Goal: Task Accomplishment & Management: Manage account settings

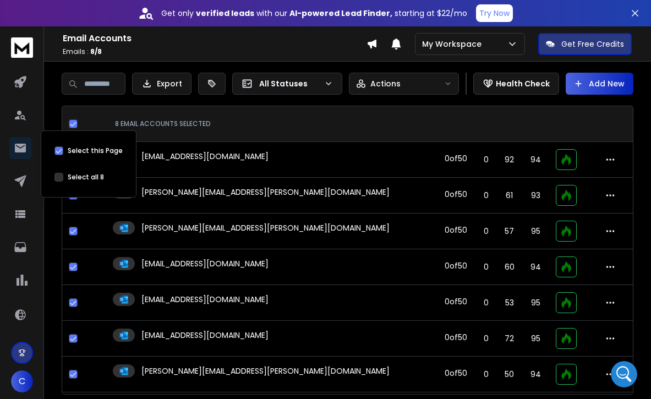
scroll to position [1410, 0]
click at [627, 369] on icon "Open Intercom Messenger" at bounding box center [624, 374] width 18 height 18
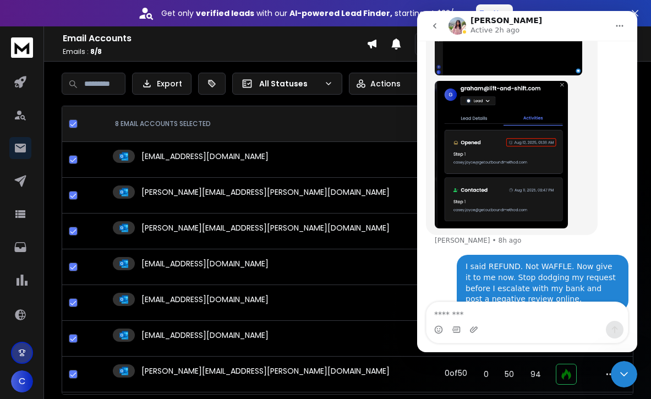
click at [435, 20] on button "go back" at bounding box center [434, 25] width 21 height 21
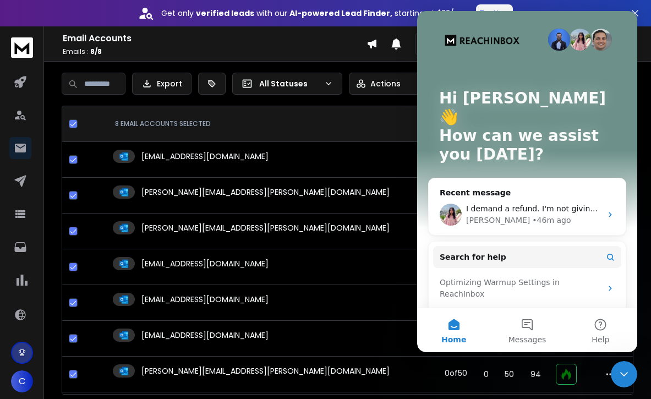
click at [226, 134] on th "8 EMAIL ACCOUNTS SELECTED" at bounding box center [271, 124] width 330 height 36
click at [414, 81] on div "Actions" at bounding box center [398, 83] width 84 height 11
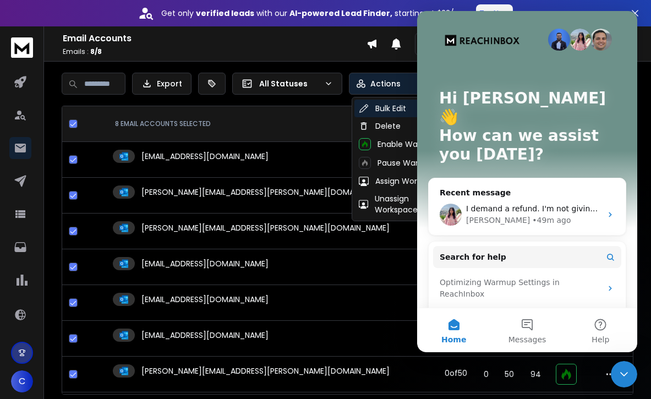
click at [400, 83] on p "Actions" at bounding box center [385, 83] width 30 height 11
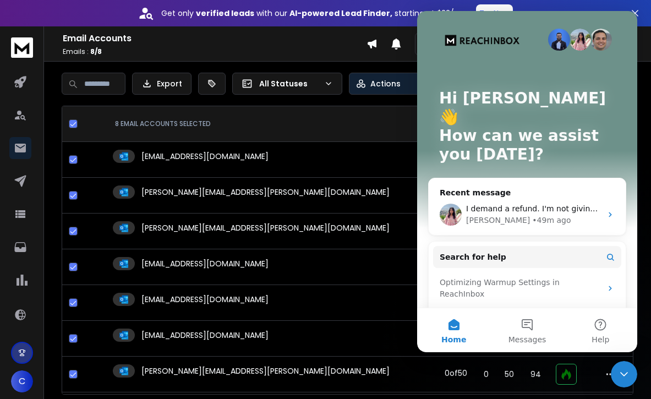
click at [400, 83] on p "Actions" at bounding box center [385, 83] width 30 height 11
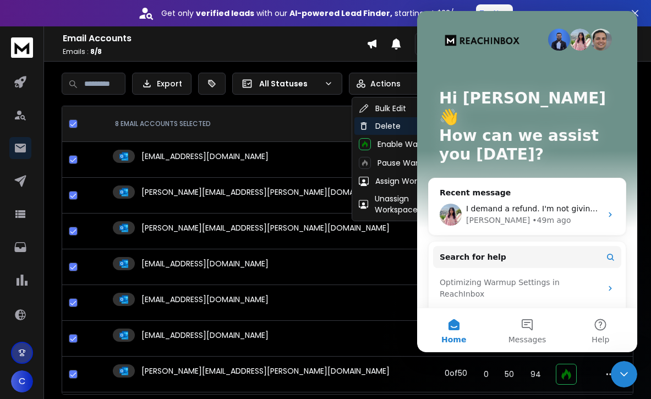
click at [391, 127] on div "Delete" at bounding box center [380, 126] width 42 height 11
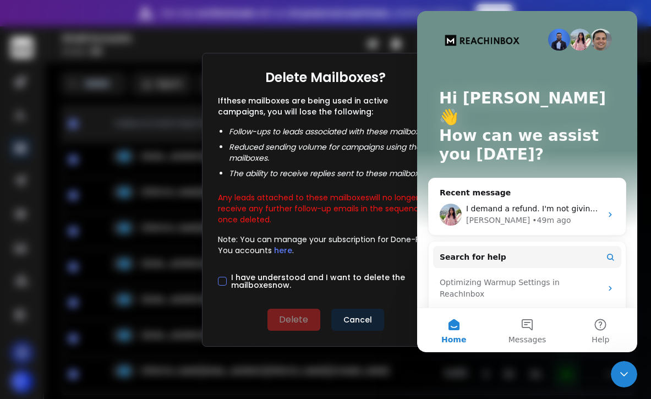
click at [226, 281] on button "I have understood and I want to delete the mailbox es now." at bounding box center [222, 281] width 9 height 9
click at [303, 331] on div "Delete Mailboxes? If these mailboxes are being used in active campaigns, you wi…" at bounding box center [326, 200] width 248 height 294
click at [298, 323] on button "Delete" at bounding box center [294, 320] width 53 height 22
